Goal: Check status

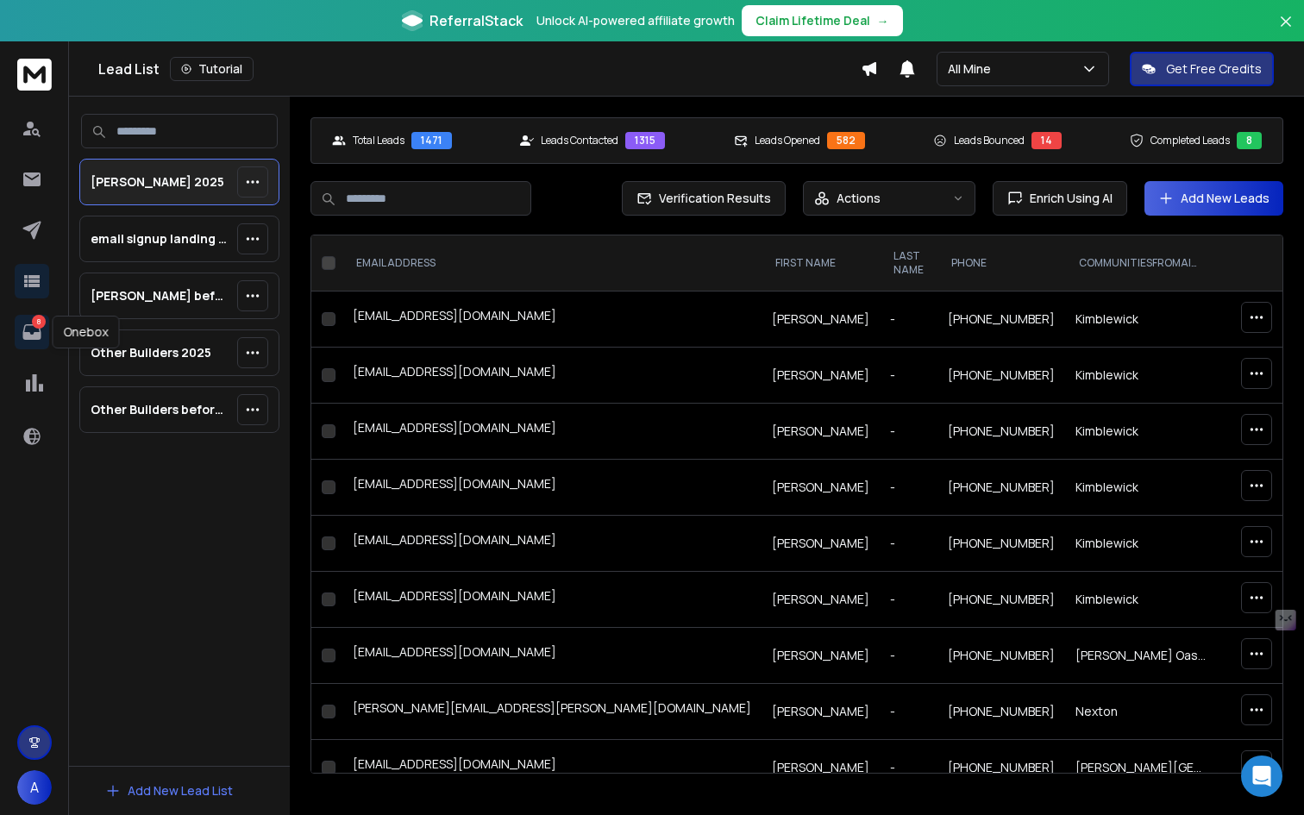
click at [35, 324] on p "8" at bounding box center [39, 322] width 14 height 14
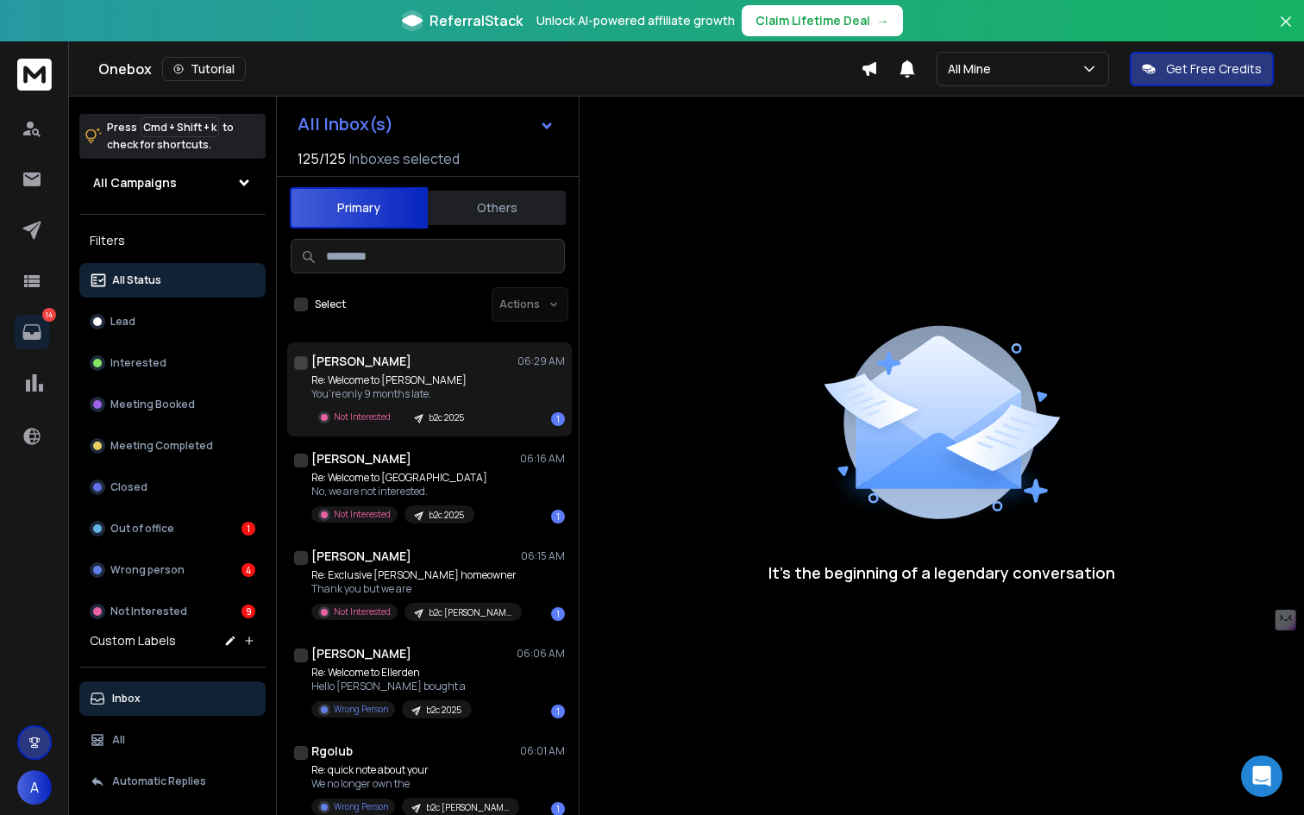
click at [441, 390] on p "You’re only 9 months late." at bounding box center [392, 394] width 163 height 14
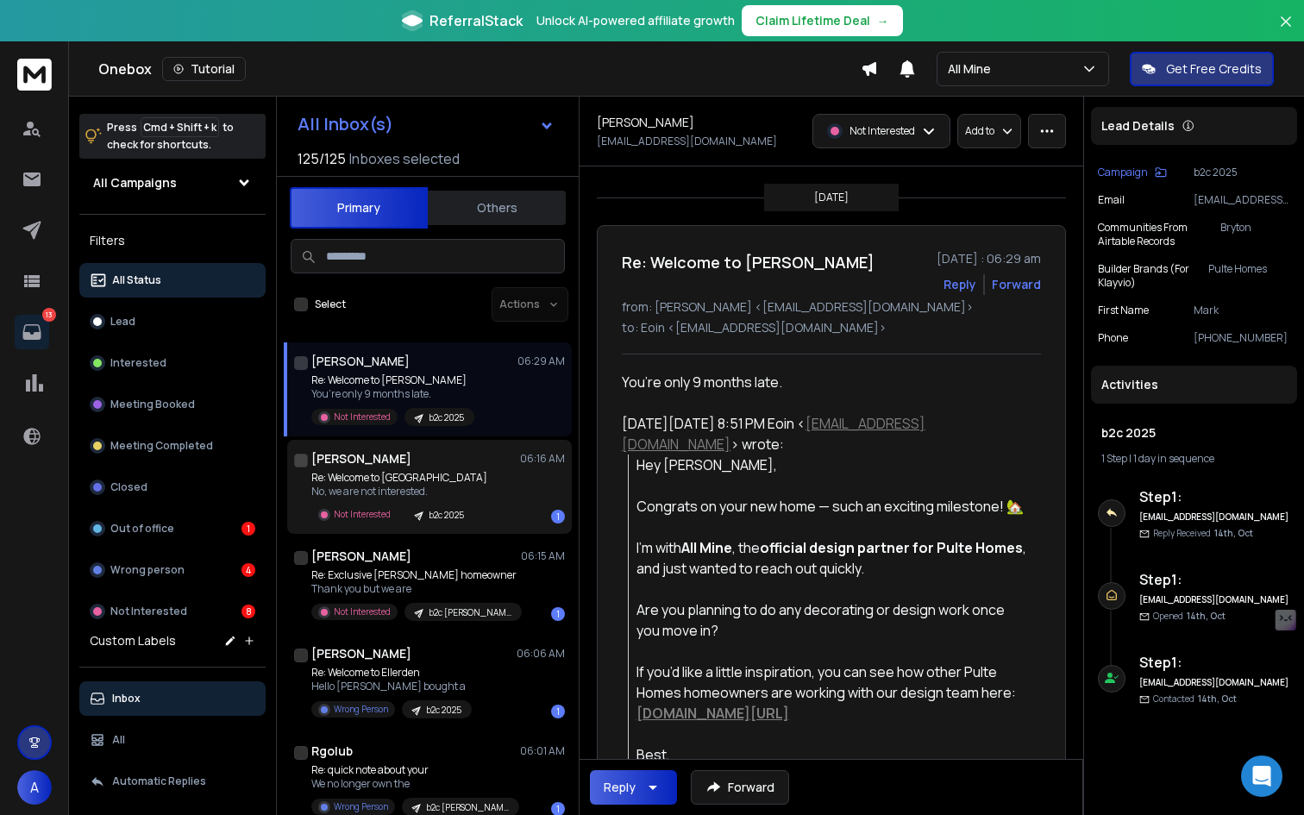
click at [412, 481] on p "Re: Welcome to [GEOGRAPHIC_DATA]" at bounding box center [399, 478] width 176 height 14
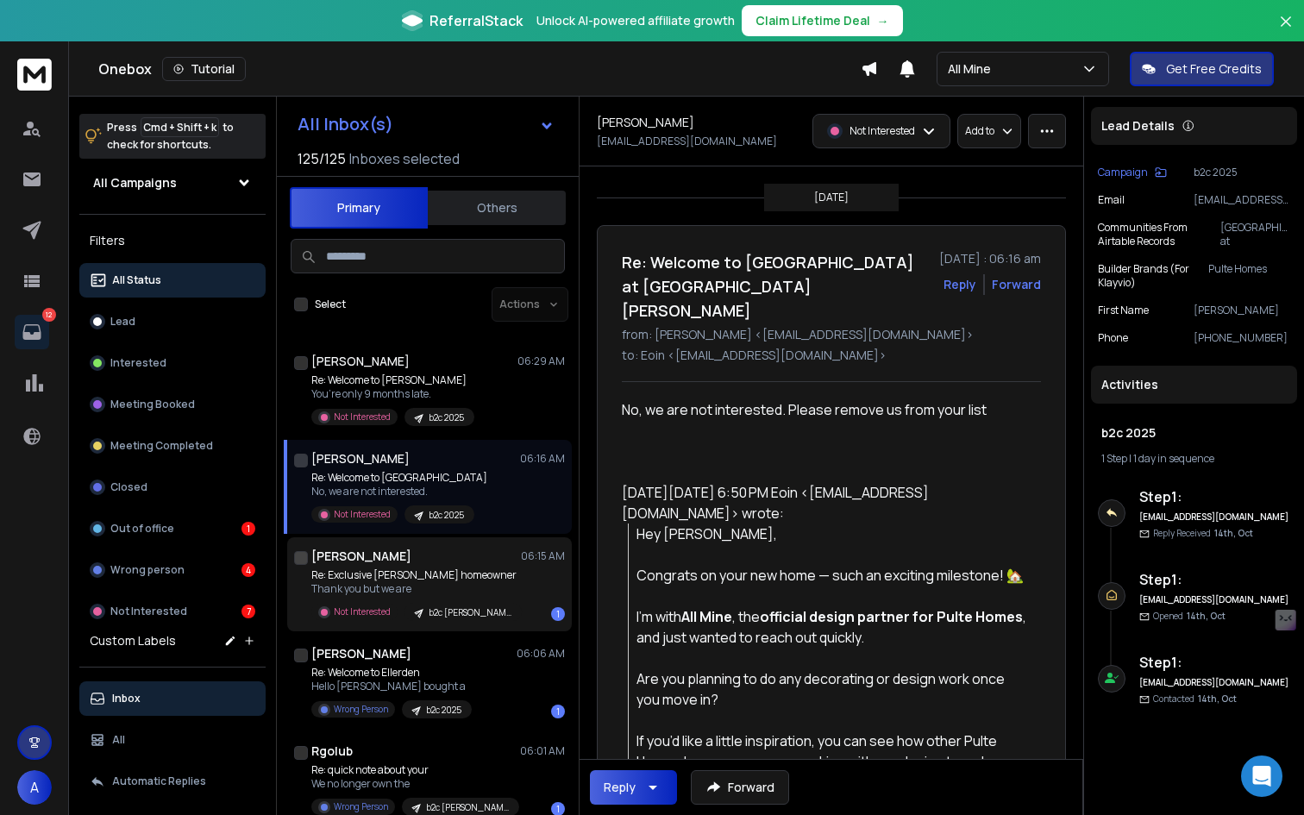
click at [380, 560] on h1 "[PERSON_NAME]" at bounding box center [361, 556] width 100 height 17
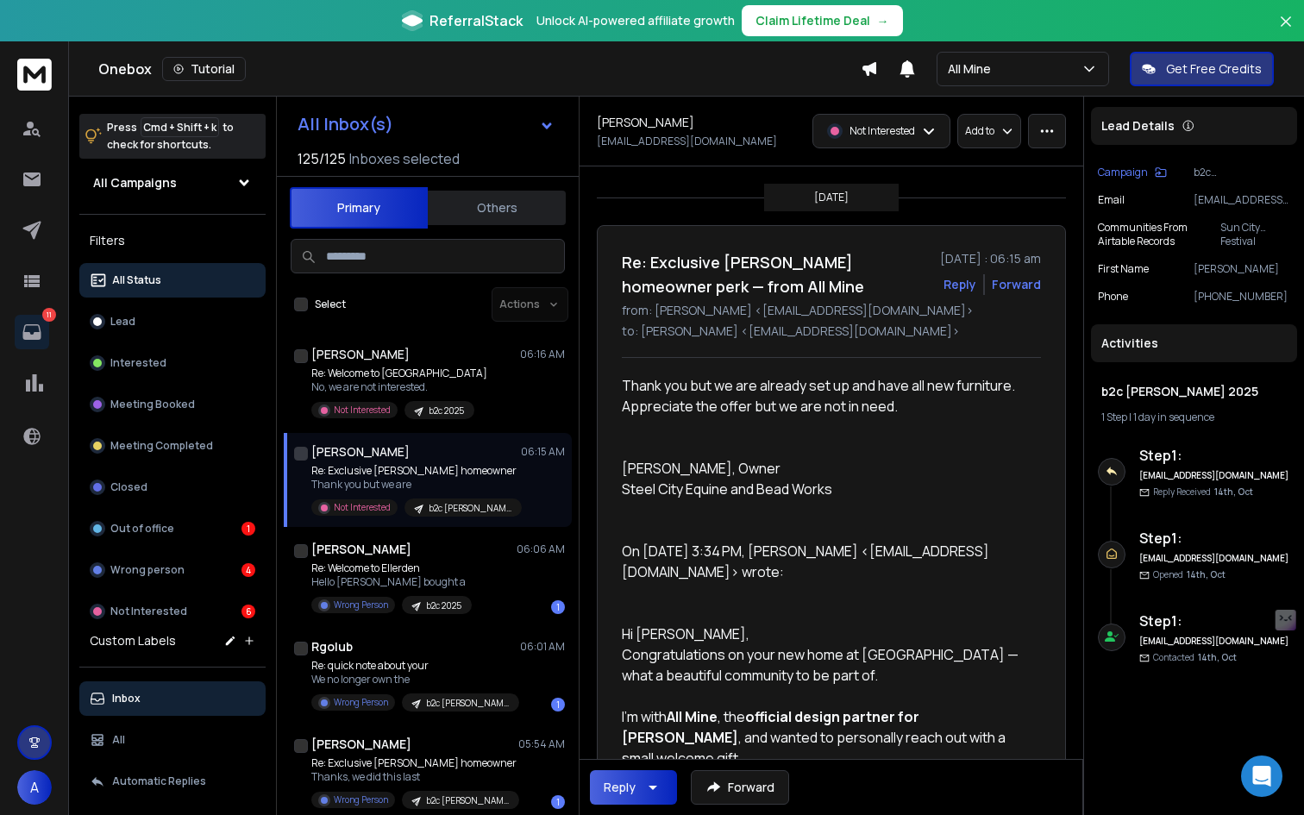
scroll to position [107, 0]
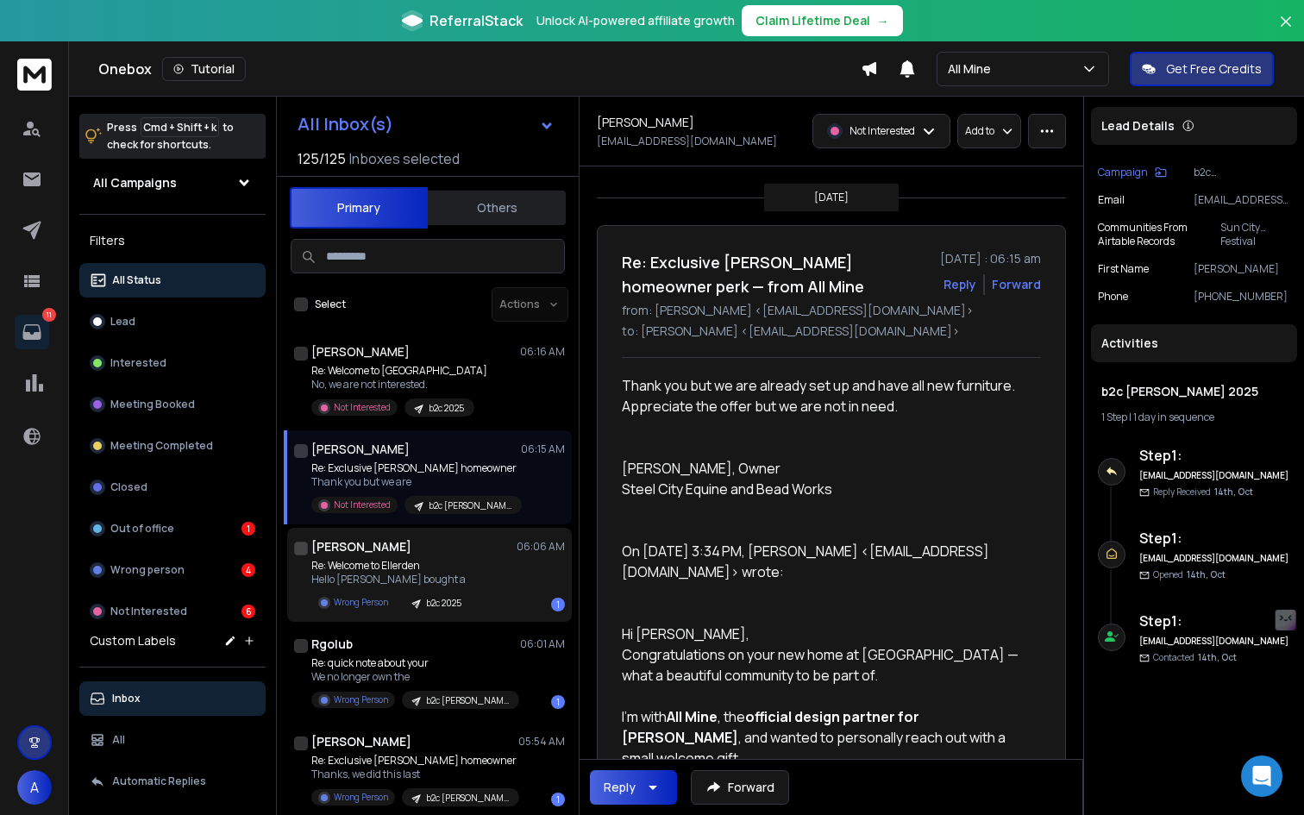
click at [388, 560] on p "Re: Welcome to Ellerden" at bounding box center [391, 566] width 160 height 14
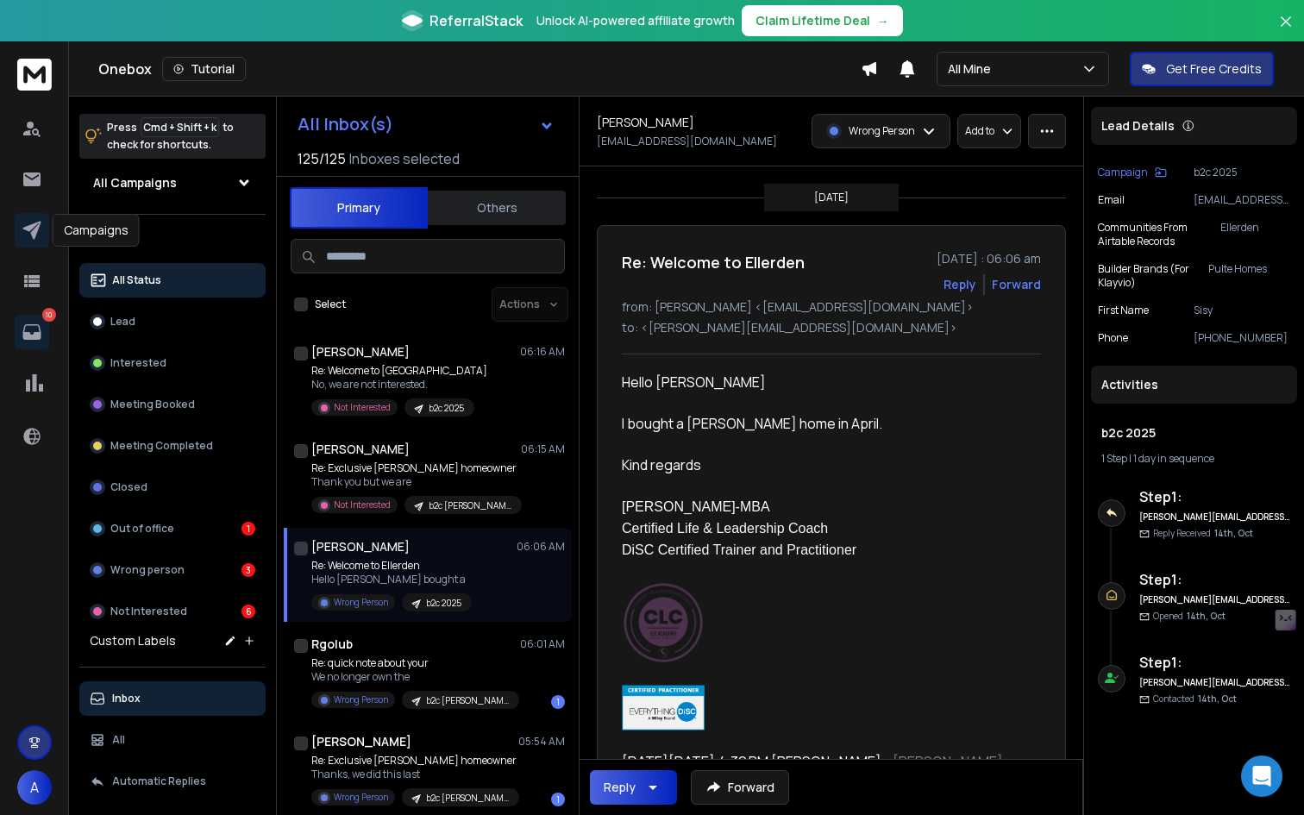
click at [30, 231] on icon at bounding box center [32, 230] width 21 height 21
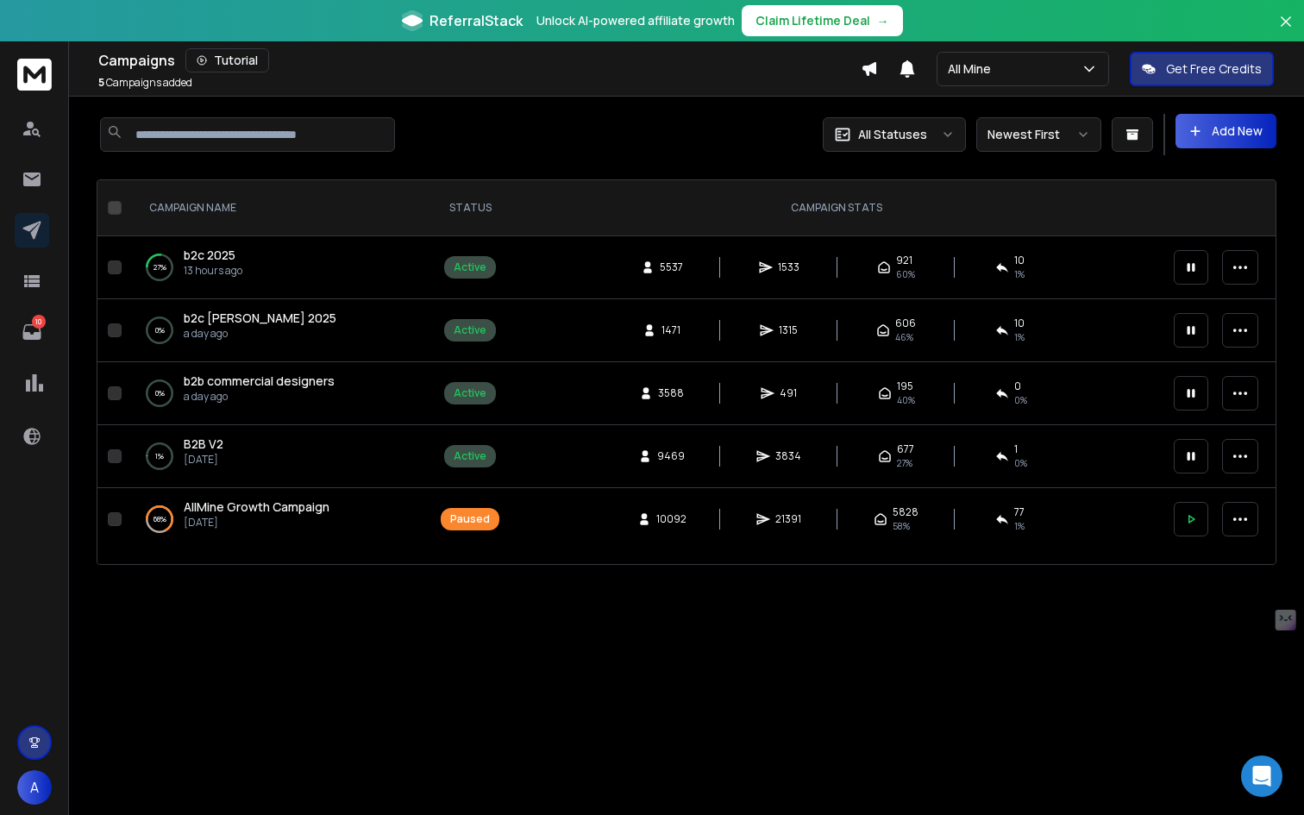
click at [254, 254] on div "27 % b2c 2025 13 hours ago" at bounding box center [279, 267] width 267 height 41
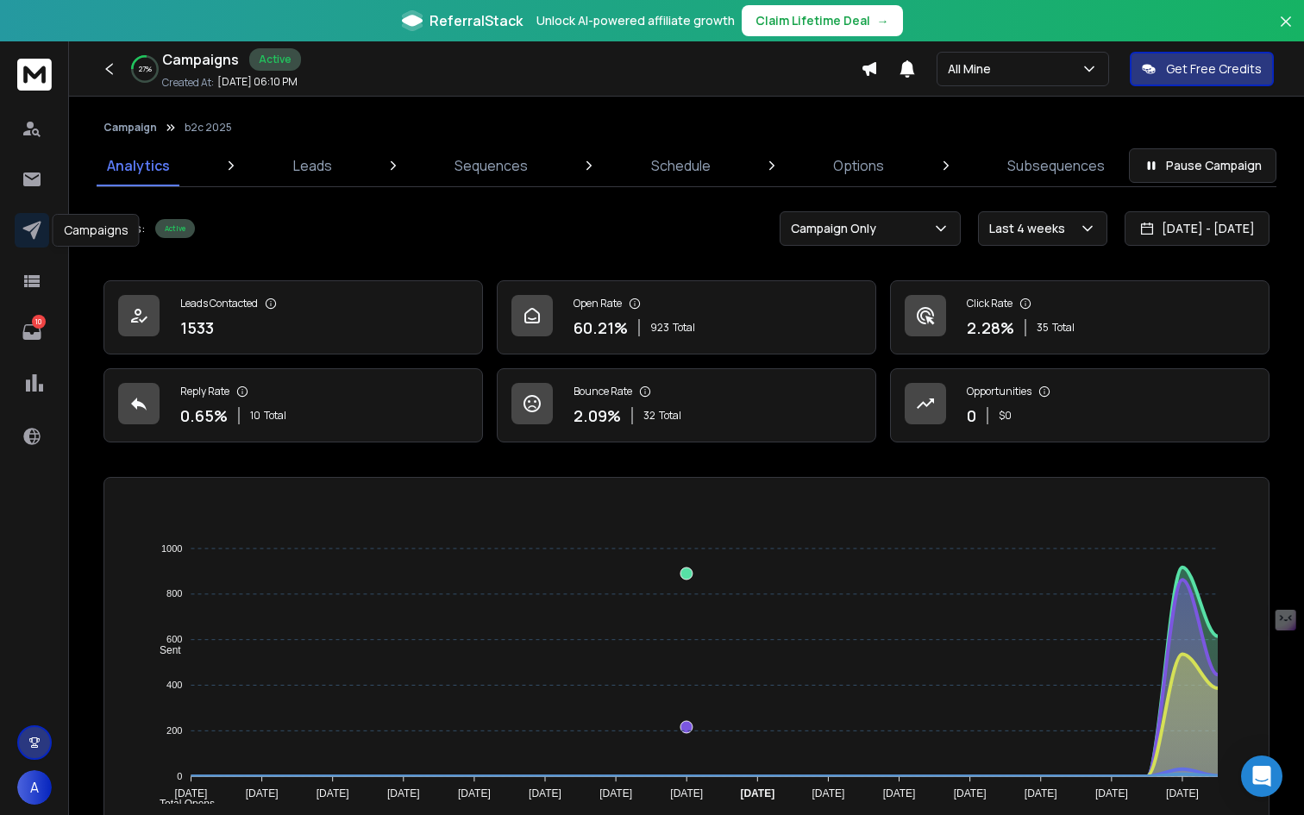
click at [49, 217] on div at bounding box center [35, 233] width 40 height 41
click at [45, 218] on link at bounding box center [32, 230] width 35 height 35
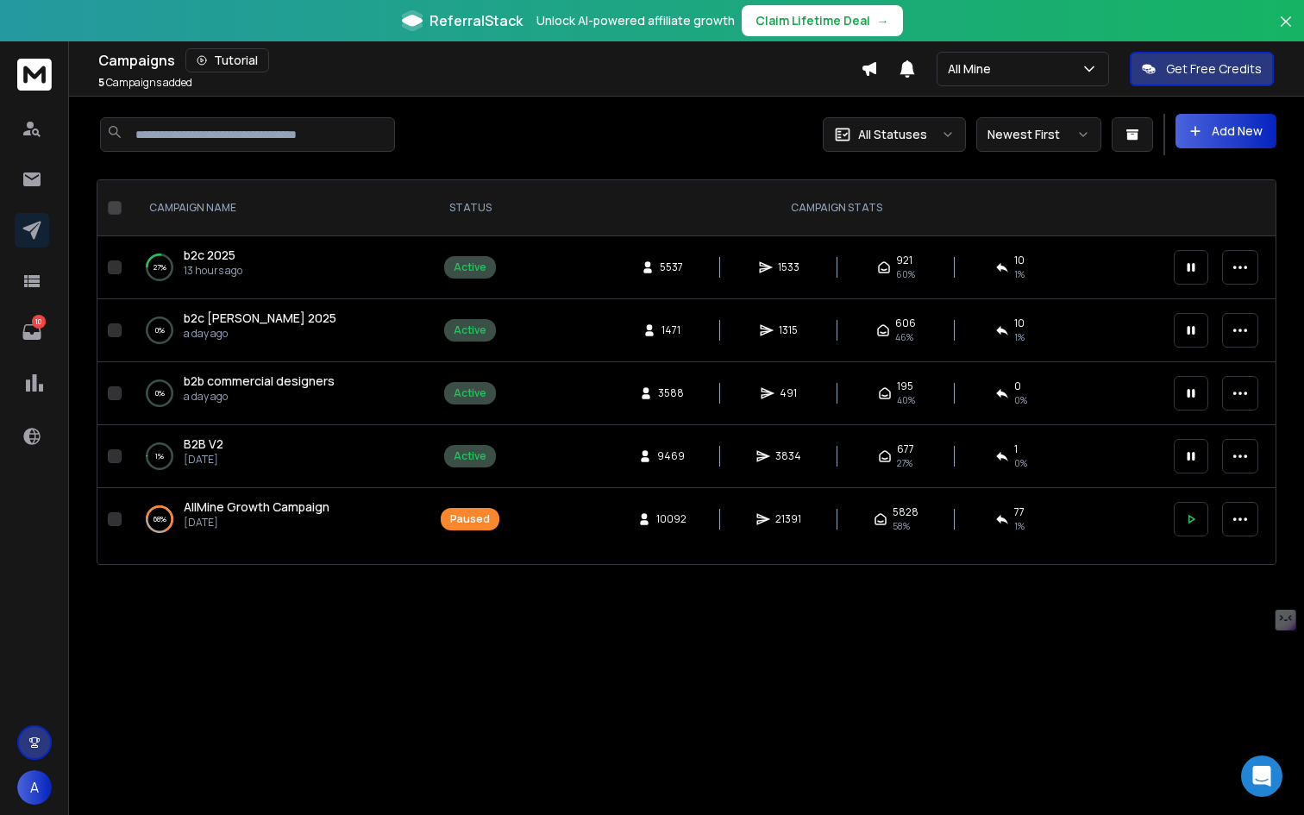
click at [262, 331] on p "a day ago" at bounding box center [260, 334] width 153 height 14
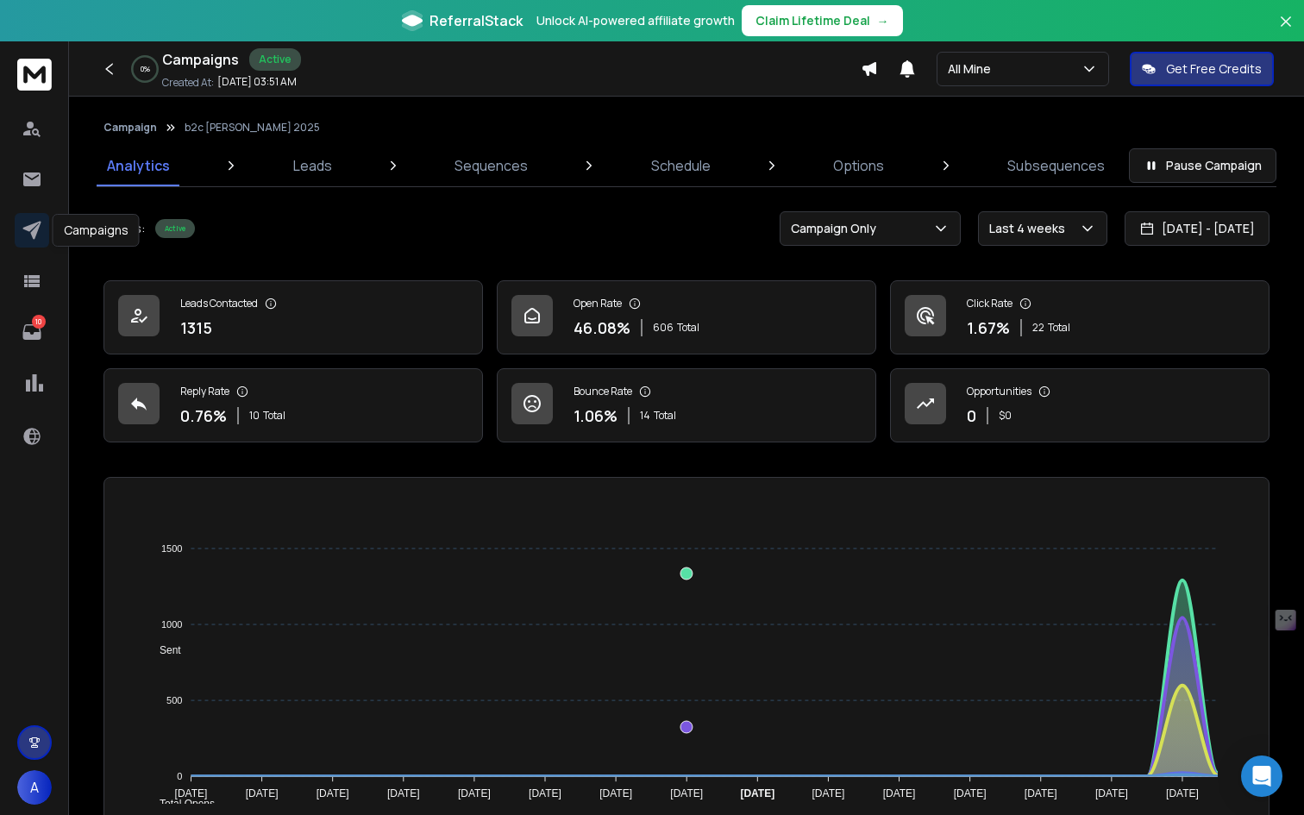
click at [35, 223] on icon at bounding box center [31, 231] width 18 height 18
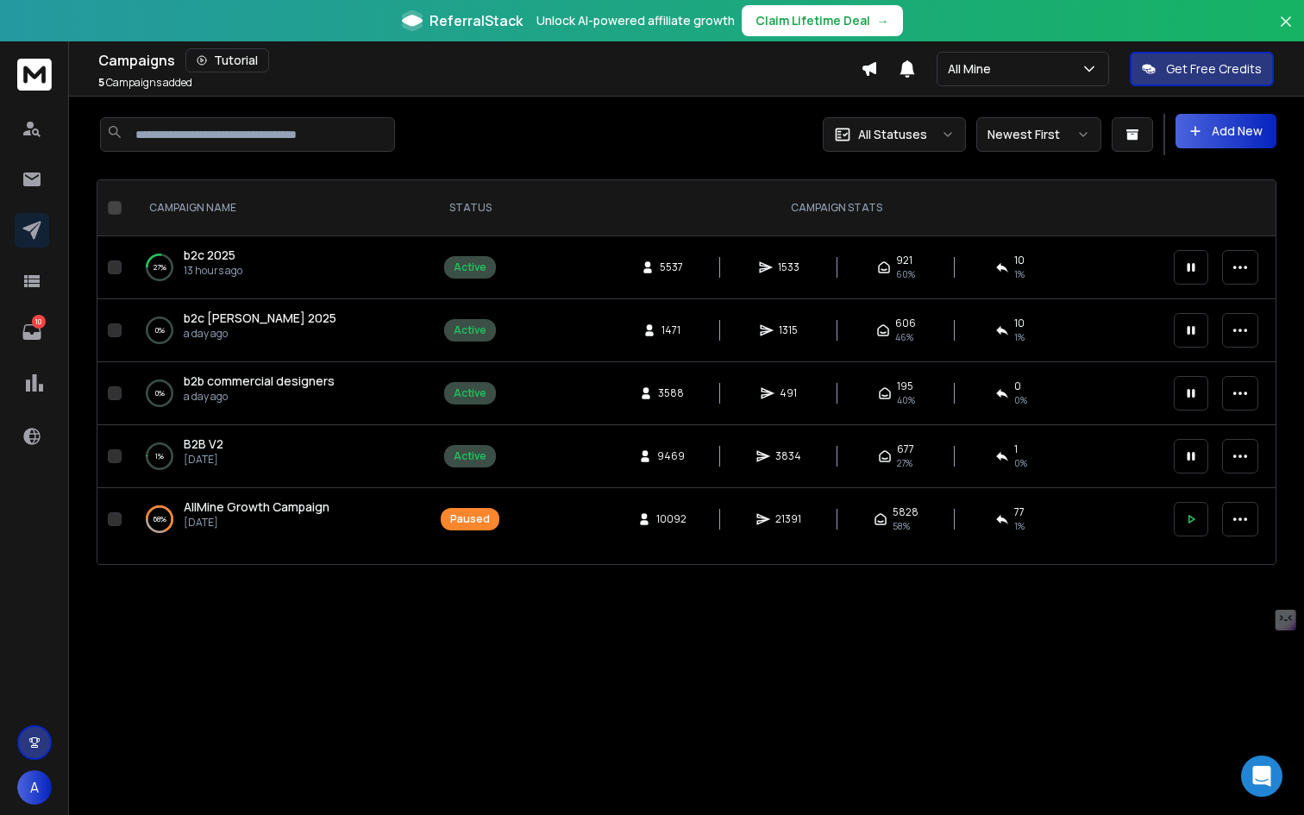
click at [328, 389] on span "b2b commercial designers" at bounding box center [259, 381] width 151 height 16
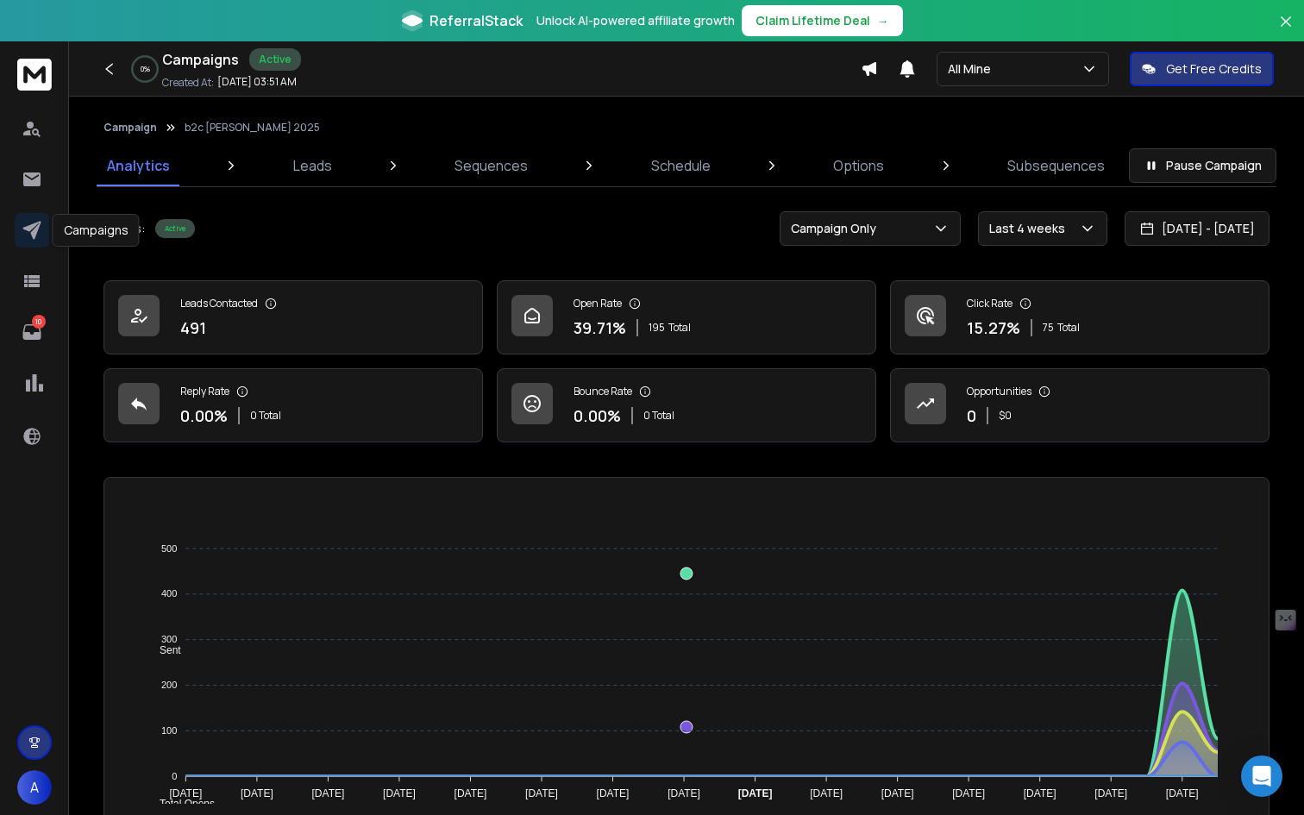
click at [34, 226] on icon at bounding box center [31, 231] width 18 height 18
